Goal: Communication & Community: Answer question/provide support

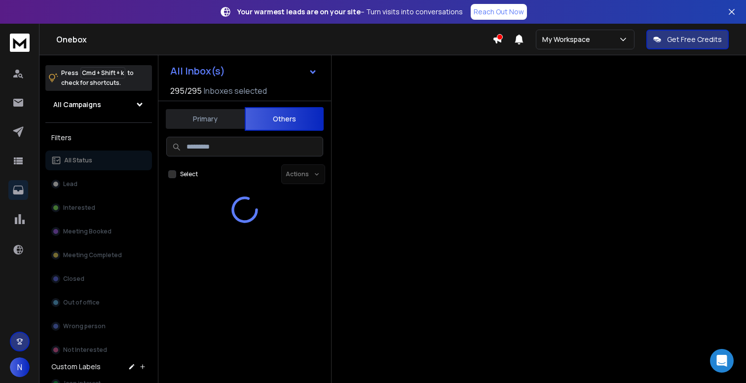
click at [273, 114] on button "Others" at bounding box center [284, 119] width 79 height 24
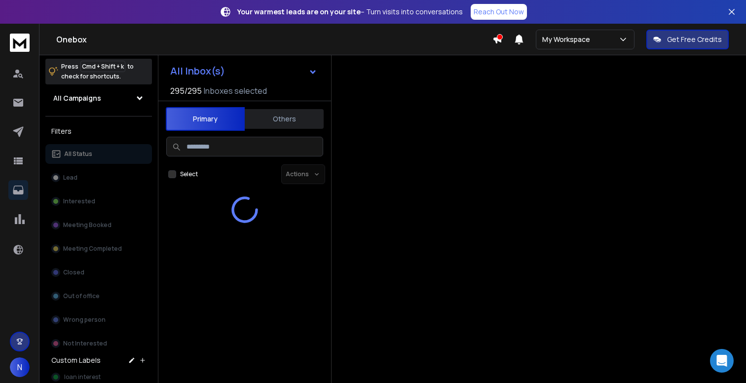
click at [208, 115] on button "Primary" at bounding box center [205, 119] width 79 height 24
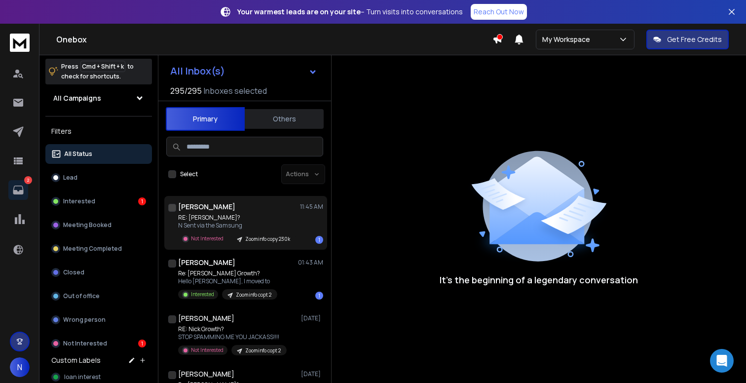
click at [270, 220] on p "RE: [PERSON_NAME]?" at bounding box center [237, 218] width 118 height 8
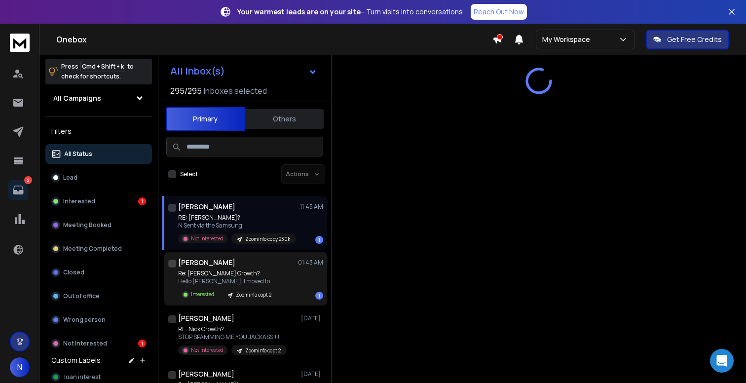
click at [269, 273] on p "Re: [PERSON_NAME] Growth?" at bounding box center [227, 274] width 99 height 8
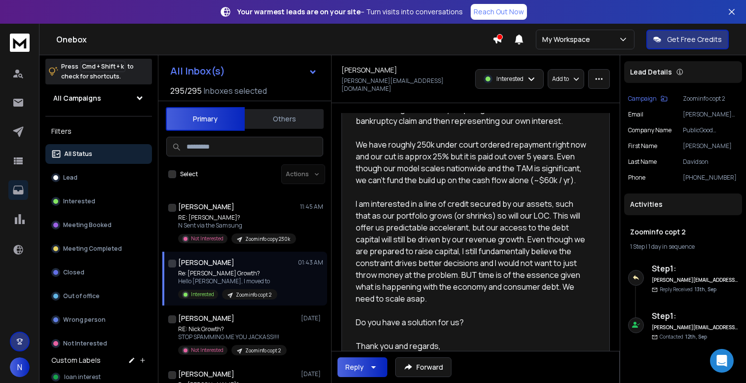
scroll to position [318, 0]
click at [496, 203] on div "I am interested in a line of credit secured by our assets, such that as our por…" at bounding box center [472, 250] width 232 height 107
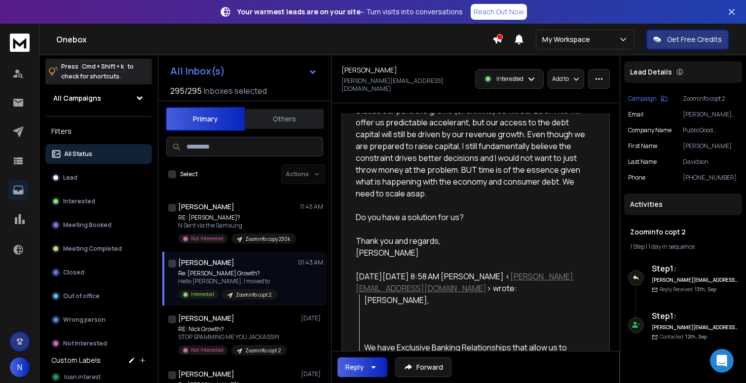
scroll to position [384, 0]
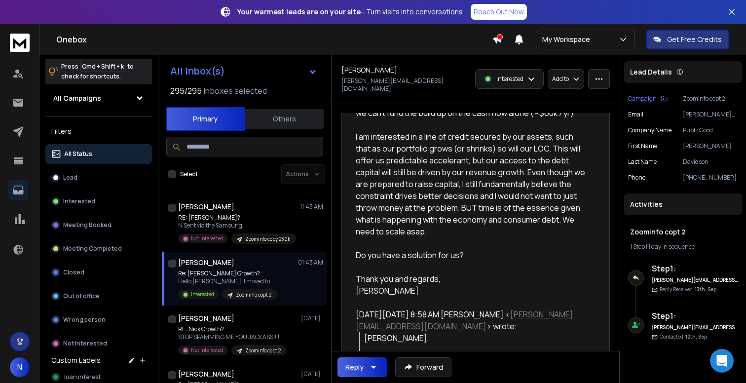
click at [360, 359] on button "Reply" at bounding box center [363, 367] width 50 height 20
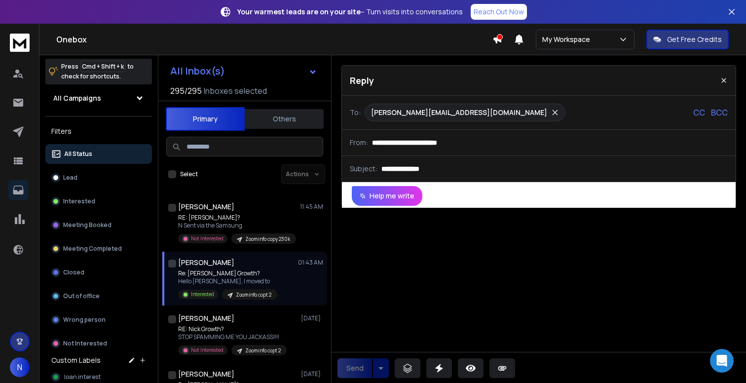
scroll to position [0, 0]
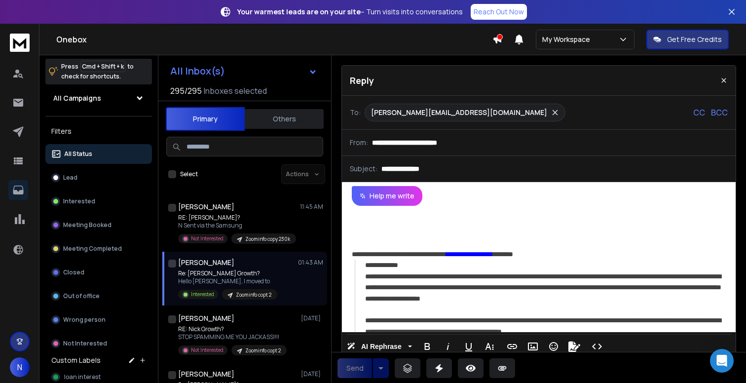
click at [420, 113] on p "[PERSON_NAME][EMAIL_ADDRESS][DOMAIN_NAME]" at bounding box center [459, 113] width 176 height 10
copy p
click at [570, 115] on input at bounding box center [604, 113] width 69 height 18
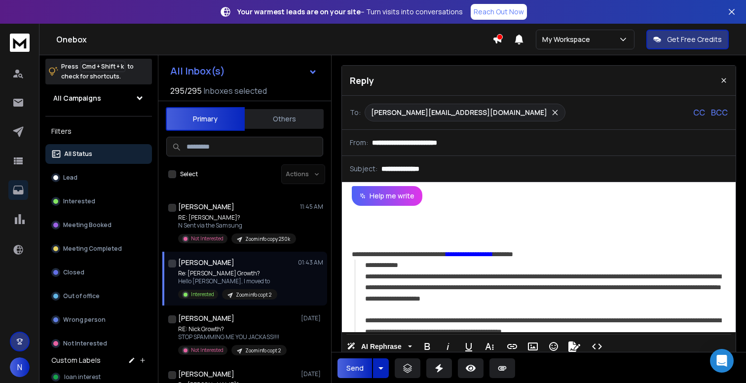
paste input "**********"
type input "**********"
click at [423, 218] on div at bounding box center [539, 221] width 374 height 11
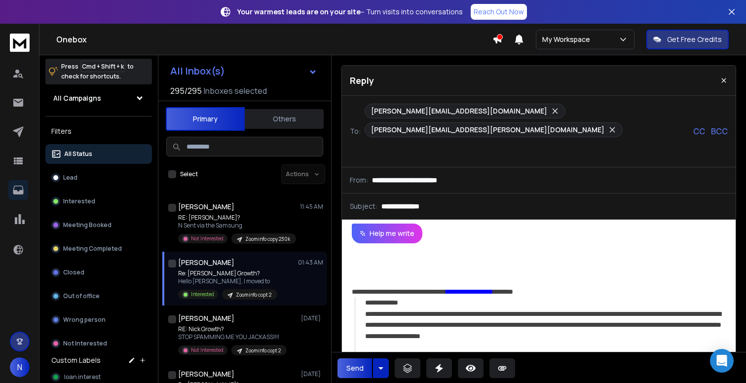
click at [416, 264] on div at bounding box center [539, 269] width 374 height 11
click at [412, 253] on div at bounding box center [539, 258] width 374 height 11
click at [353, 366] on button "Send" at bounding box center [355, 368] width 35 height 20
